Goal: Task Accomplishment & Management: Use online tool/utility

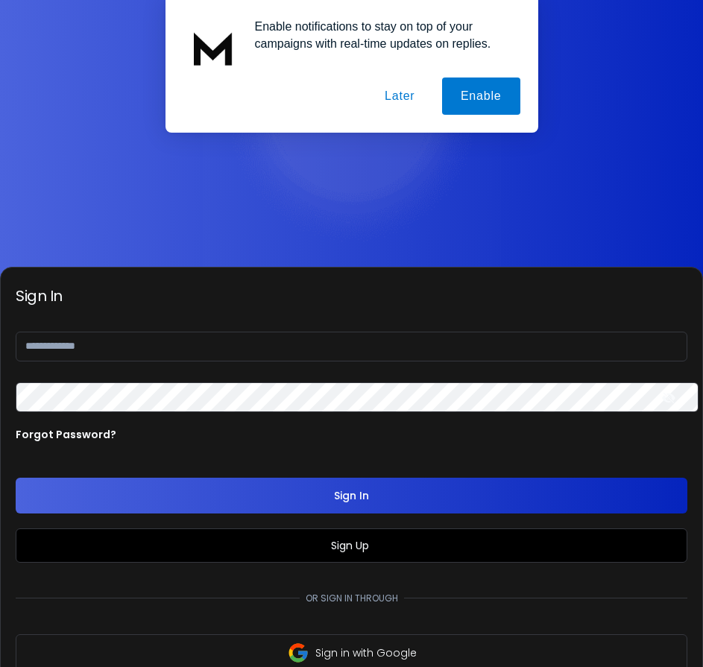
click at [283, 347] on input "email" at bounding box center [352, 347] width 672 height 30
type input "**********"
click at [16, 478] on button "Sign In" at bounding box center [352, 496] width 672 height 36
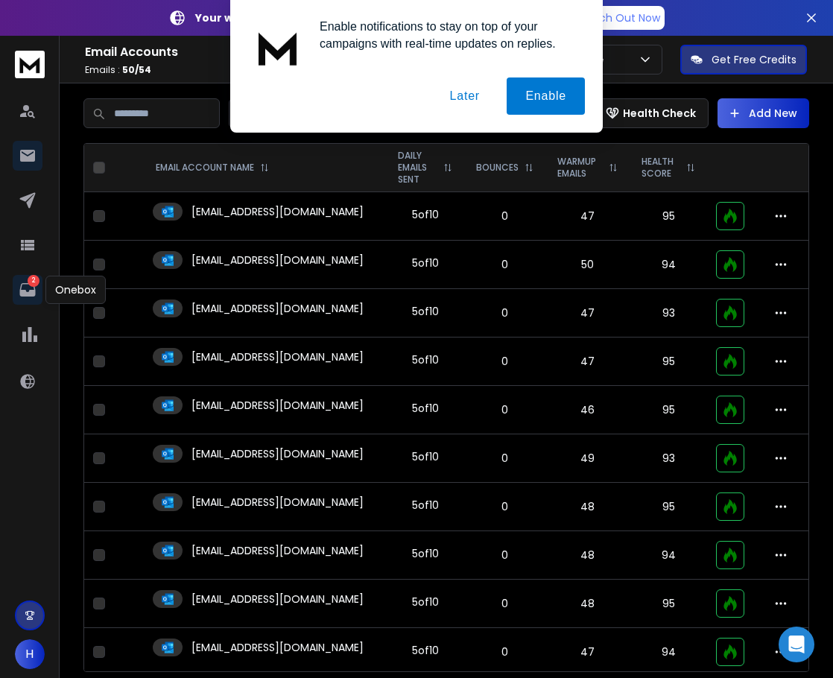
click at [35, 288] on icon at bounding box center [28, 290] width 18 height 18
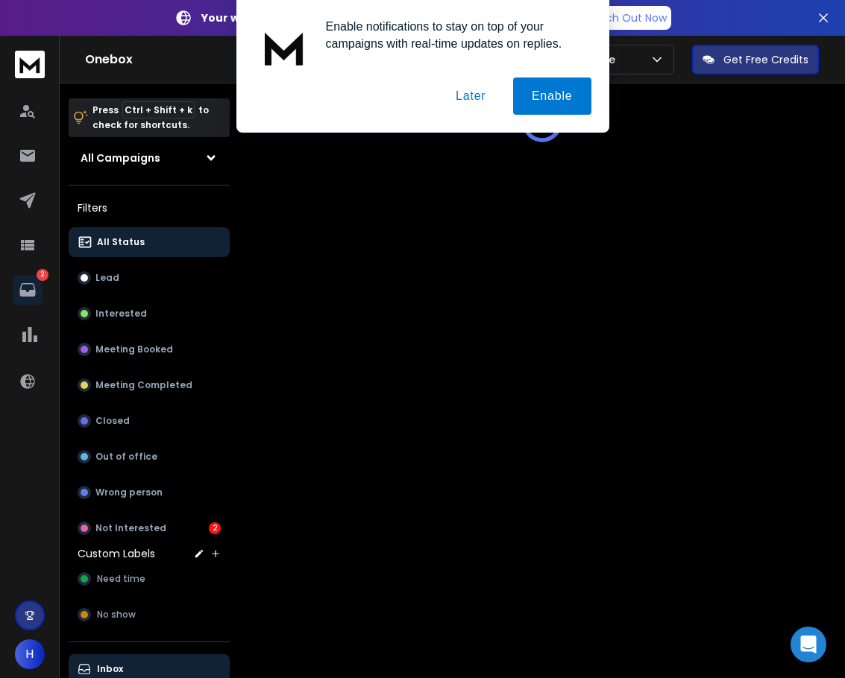
click at [476, 93] on button "Later" at bounding box center [470, 96] width 67 height 37
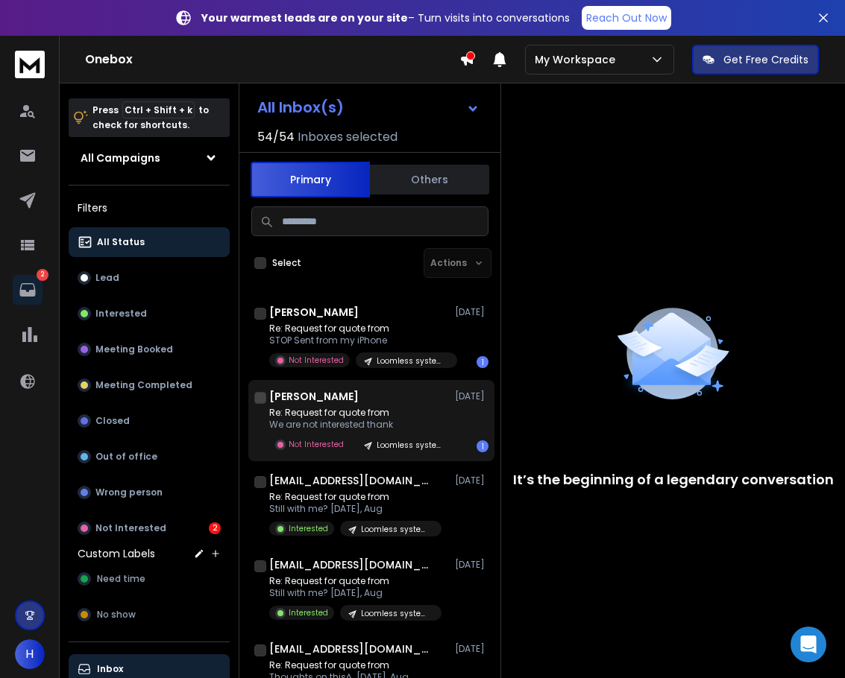
click at [406, 419] on p "We are not interested thank" at bounding box center [358, 425] width 179 height 12
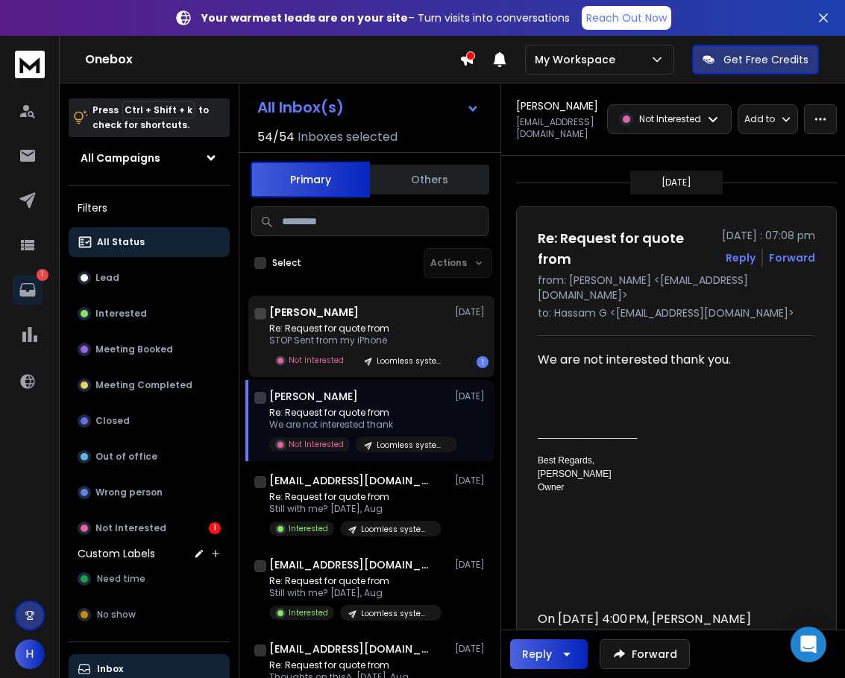
click at [436, 357] on p "Loomless system V1.4" at bounding box center [412, 361] width 72 height 11
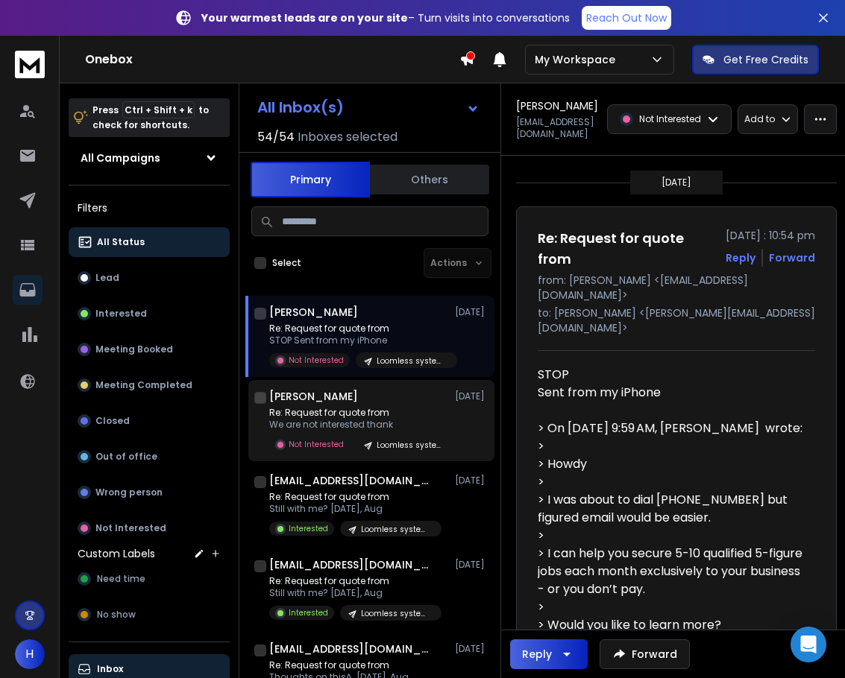
click at [420, 400] on div "[PERSON_NAME] [DATE]" at bounding box center [378, 396] width 219 height 15
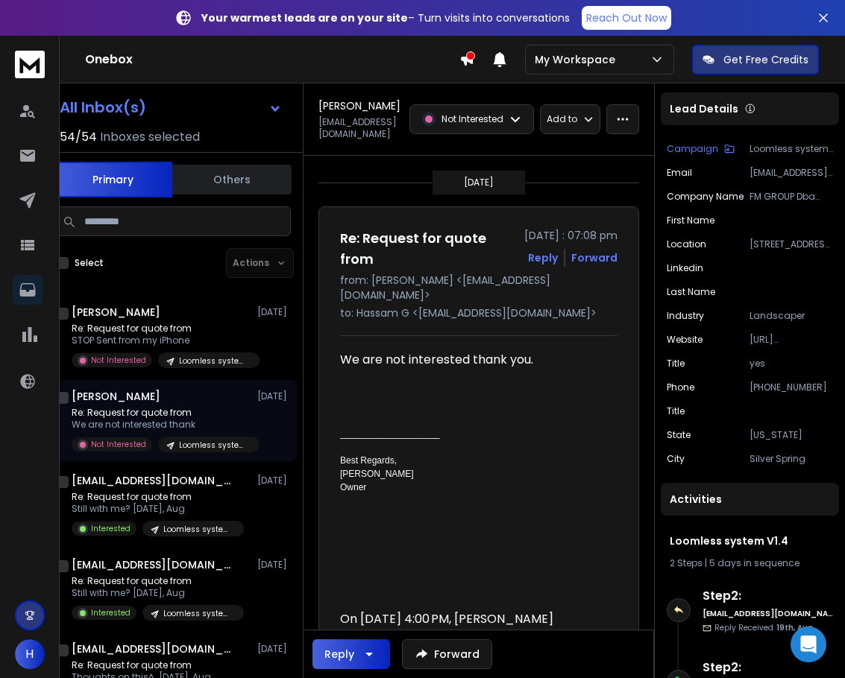
click at [744, 110] on icon at bounding box center [750, 109] width 12 height 12
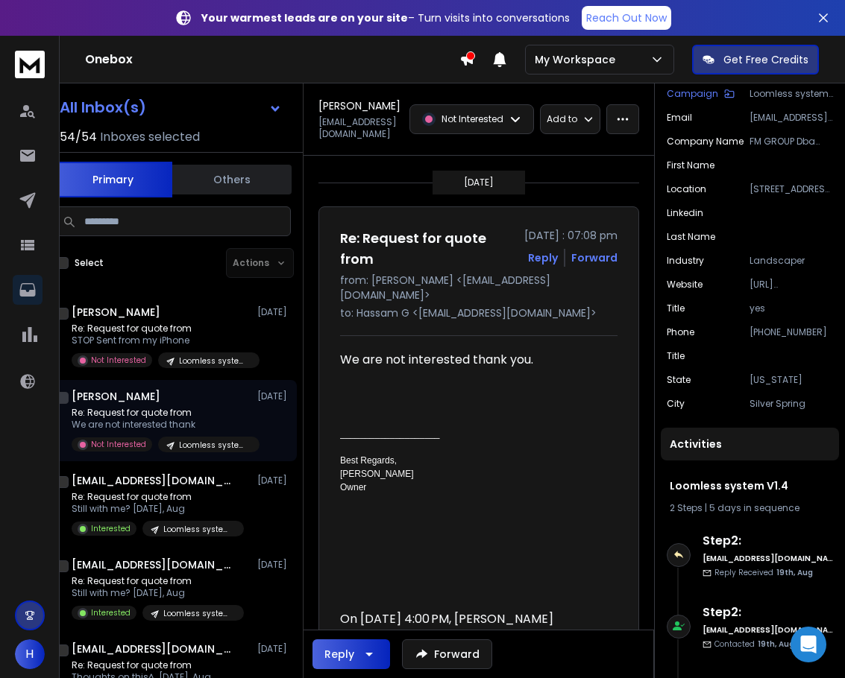
scroll to position [54, 0]
click at [767, 288] on p "[URL][DOMAIN_NAME]" at bounding box center [790, 286] width 83 height 12
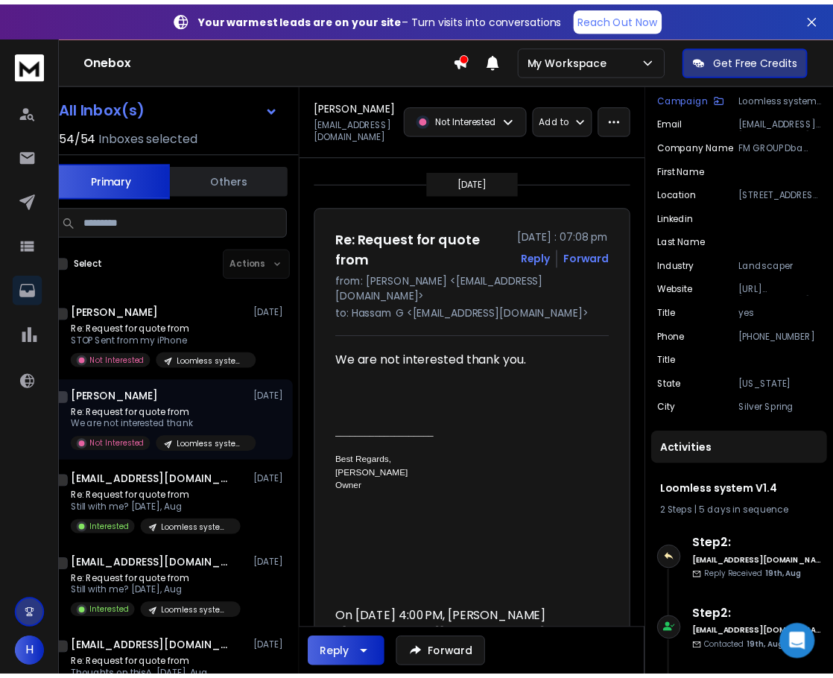
scroll to position [0, 0]
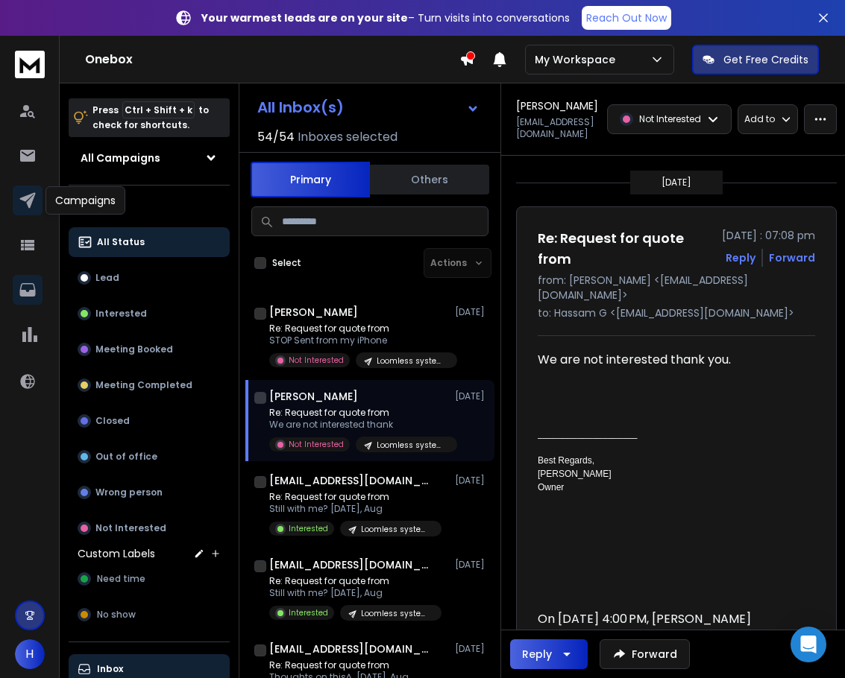
click at [28, 186] on link at bounding box center [28, 201] width 30 height 30
